Goal: Task Accomplishment & Management: Manage account settings

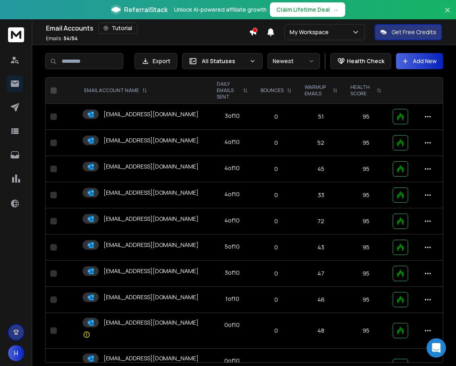
click at [55, 118] on button "button" at bounding box center [53, 117] width 6 height 6
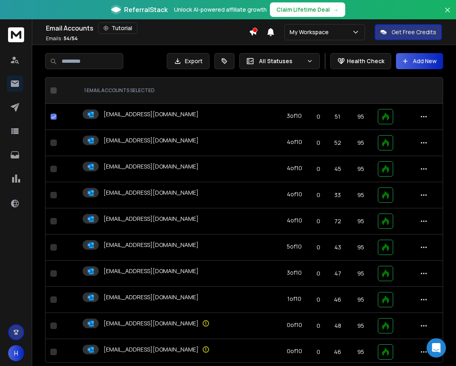
click at [52, 142] on button "button" at bounding box center [53, 143] width 6 height 6
click at [54, 169] on button "button" at bounding box center [53, 169] width 6 height 6
click at [54, 193] on button "button" at bounding box center [53, 195] width 6 height 6
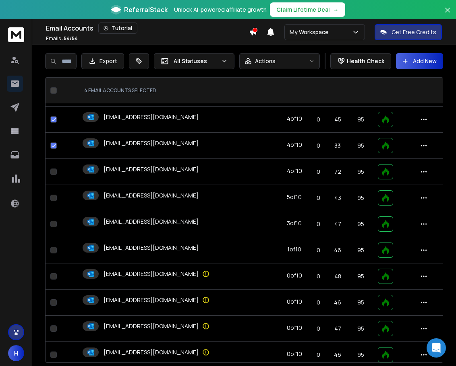
scroll to position [50, 0]
click at [54, 174] on button "button" at bounding box center [53, 171] width 6 height 6
click at [56, 195] on button "button" at bounding box center [53, 198] width 6 height 6
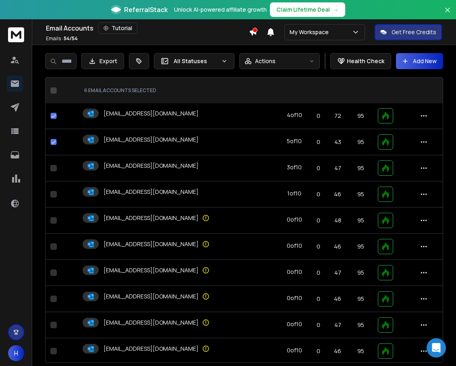
click at [54, 164] on td at bounding box center [62, 168] width 32 height 26
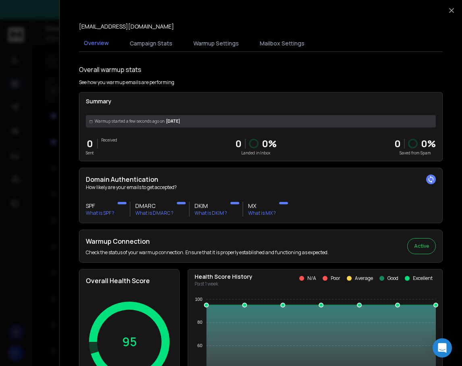
click at [42, 138] on div at bounding box center [231, 183] width 462 height 366
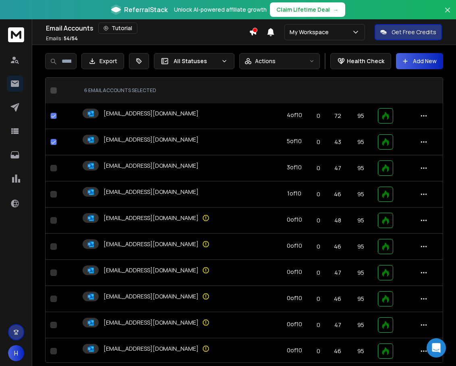
click at [53, 168] on button "button" at bounding box center [53, 168] width 6 height 6
click at [55, 193] on button "button" at bounding box center [53, 194] width 6 height 6
click at [55, 220] on button "button" at bounding box center [53, 220] width 6 height 6
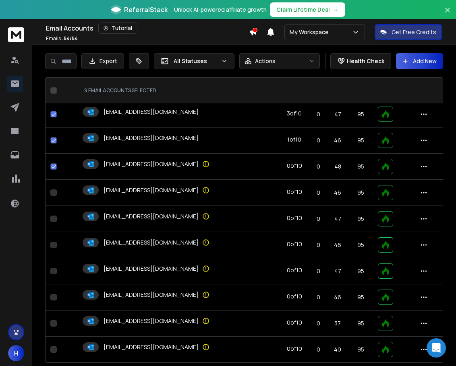
scroll to position [161, 0]
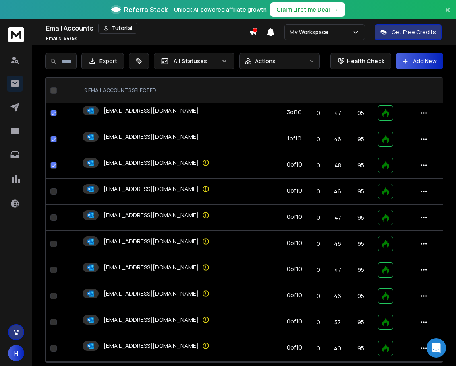
click at [53, 193] on button "button" at bounding box center [53, 191] width 6 height 6
click at [54, 217] on button "button" at bounding box center [53, 218] width 6 height 6
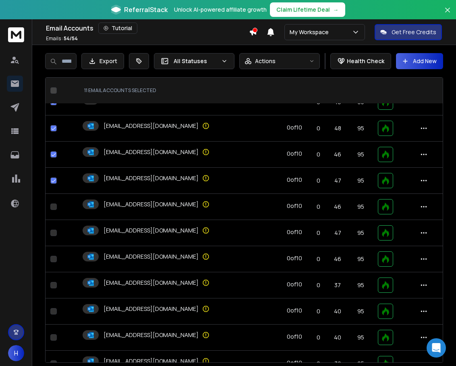
scroll to position [199, 0]
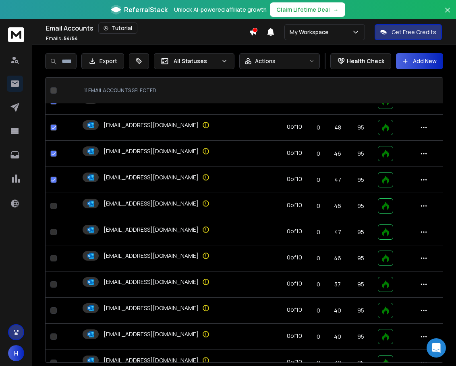
click at [54, 205] on button "button" at bounding box center [53, 206] width 6 height 6
click at [54, 234] on button "button" at bounding box center [53, 232] width 6 height 6
click at [54, 233] on button "button" at bounding box center [53, 232] width 6 height 6
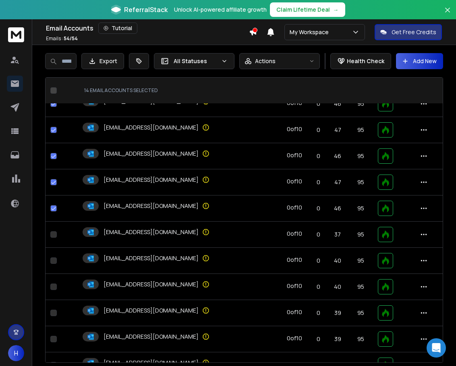
click at [54, 233] on button "button" at bounding box center [53, 235] width 6 height 6
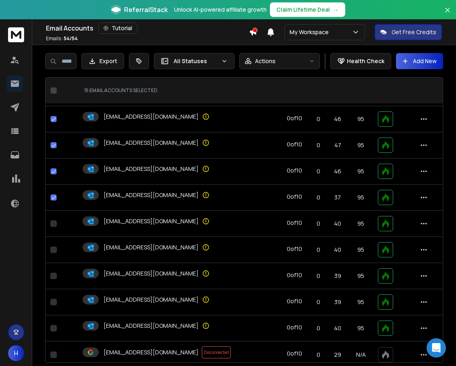
scroll to position [286, 0]
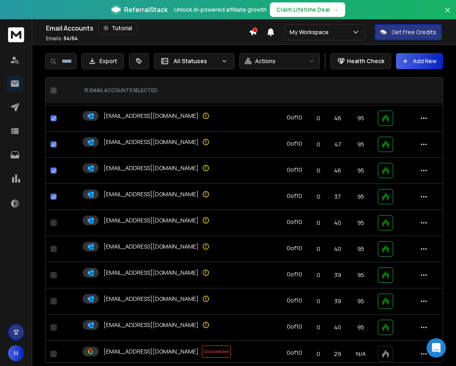
click at [54, 225] on button "button" at bounding box center [53, 223] width 6 height 6
click at [55, 251] on button "button" at bounding box center [53, 249] width 6 height 6
click at [54, 277] on button "button" at bounding box center [53, 275] width 6 height 6
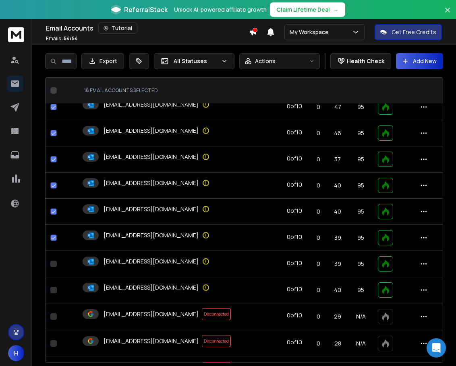
scroll to position [325, 0]
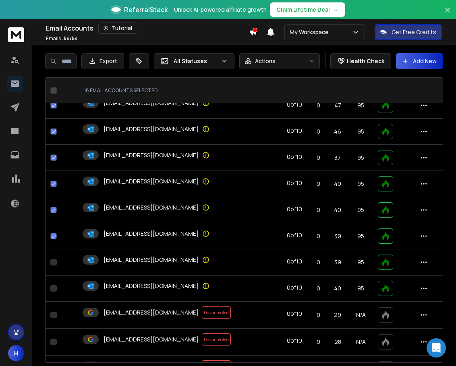
click at [54, 262] on button "button" at bounding box center [53, 262] width 6 height 6
click at [52, 290] on button "button" at bounding box center [53, 289] width 6 height 6
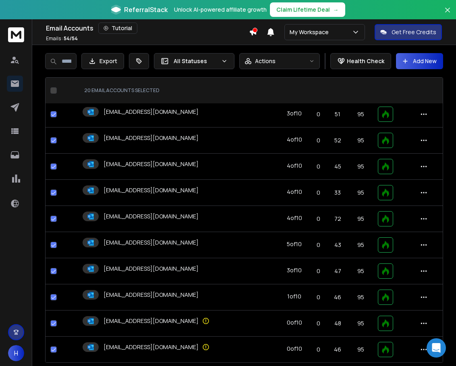
scroll to position [0, 0]
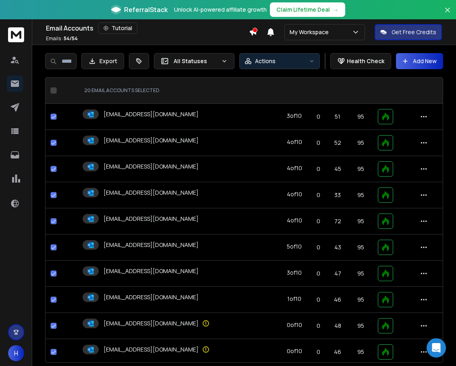
click at [302, 63] on div "Actions" at bounding box center [274, 61] width 61 height 8
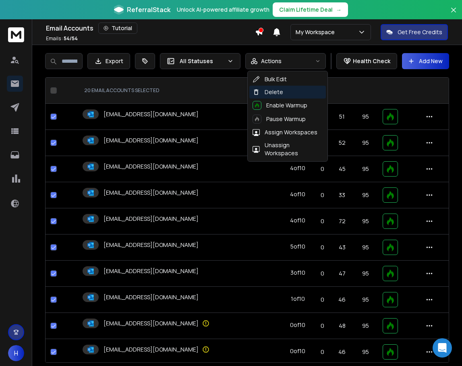
click at [271, 94] on div "Delete" at bounding box center [268, 92] width 31 height 8
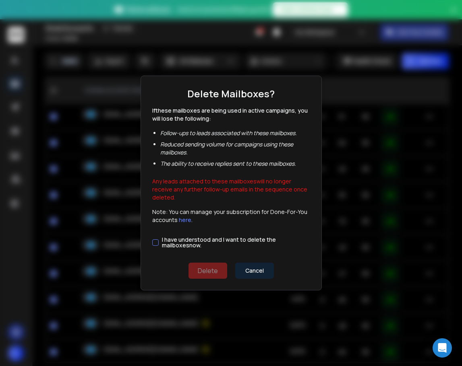
click at [180, 237] on label "I have understood and I want to delete the mailbox es now." at bounding box center [236, 242] width 148 height 11
click at [159, 240] on button "I have understood and I want to delete the mailbox es now." at bounding box center [155, 243] width 6 height 6
click at [214, 272] on button "Delete" at bounding box center [207, 271] width 39 height 16
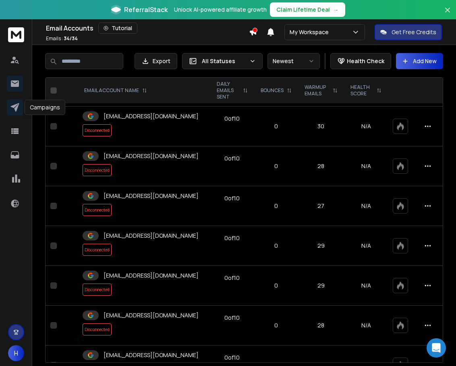
scroll to position [391, 0]
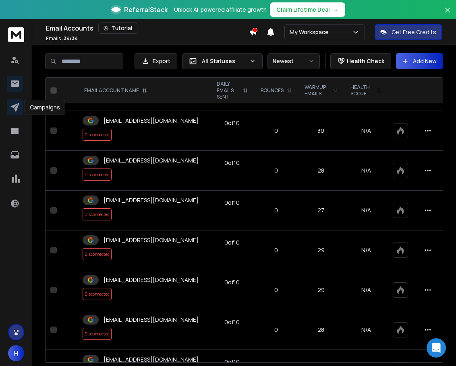
click at [18, 109] on icon at bounding box center [15, 108] width 10 height 10
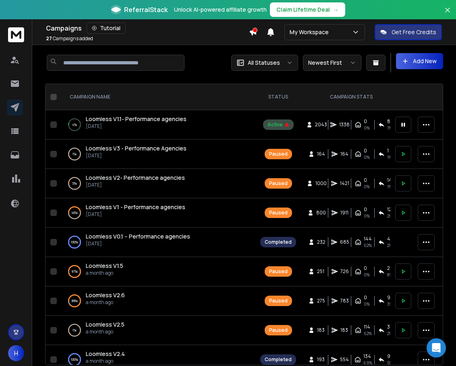
click at [400, 126] on icon at bounding box center [403, 124] width 7 height 7
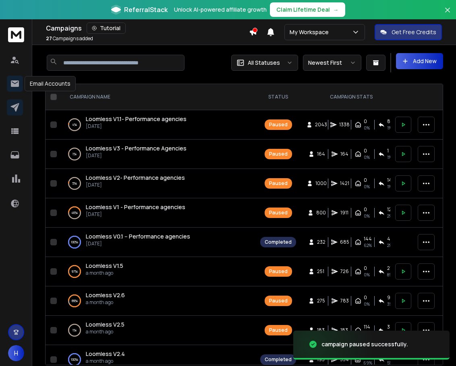
click at [15, 88] on icon at bounding box center [15, 84] width 10 height 10
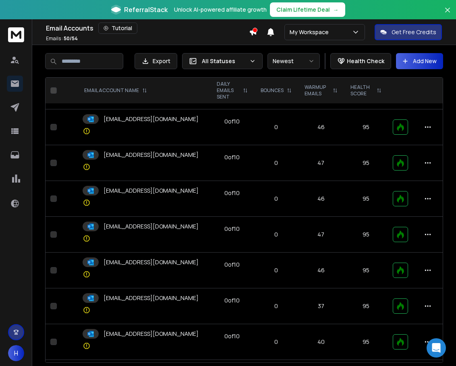
scroll to position [225, 0]
